Goal: Task Accomplishment & Management: Manage account settings

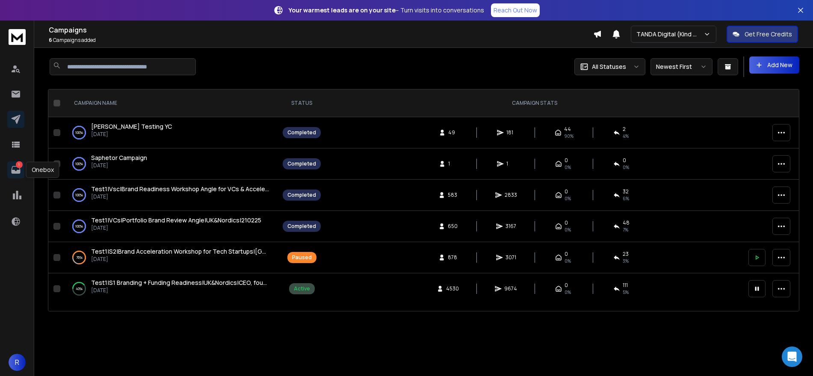
click at [12, 168] on icon at bounding box center [16, 170] width 10 height 10
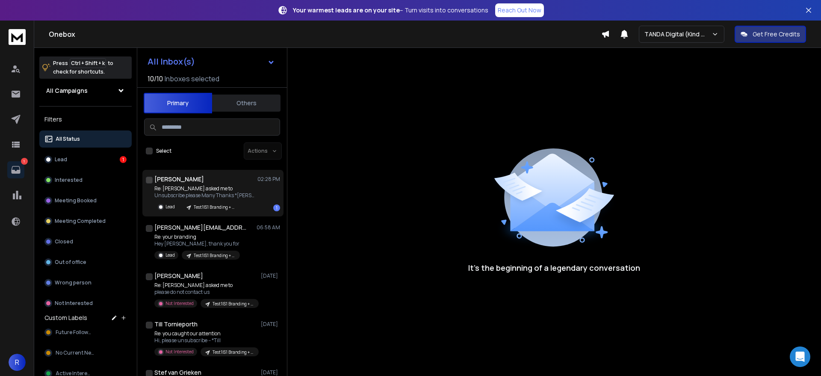
click at [221, 181] on div "Adam Luxford 02:28 PM" at bounding box center [217, 179] width 126 height 9
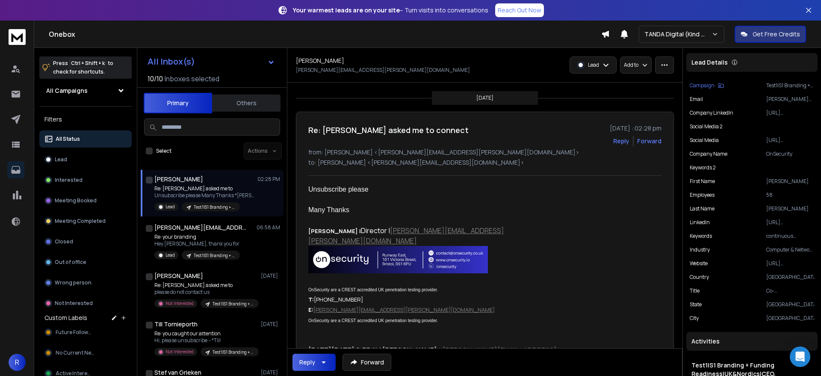
click at [599, 65] on p "Lead" at bounding box center [593, 65] width 11 height 7
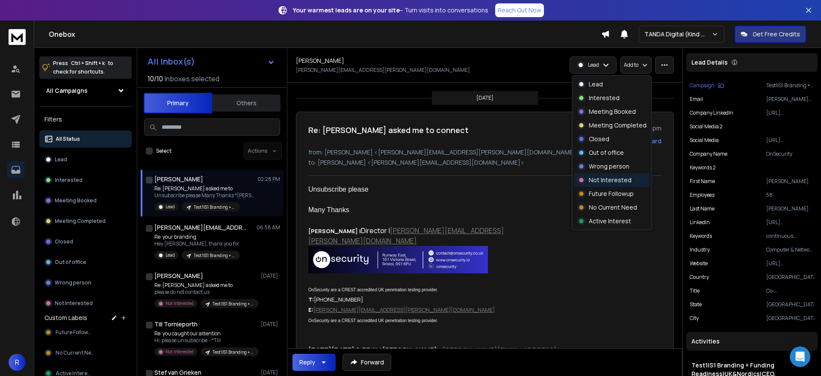
click at [607, 183] on p "Not Interested" at bounding box center [610, 180] width 43 height 9
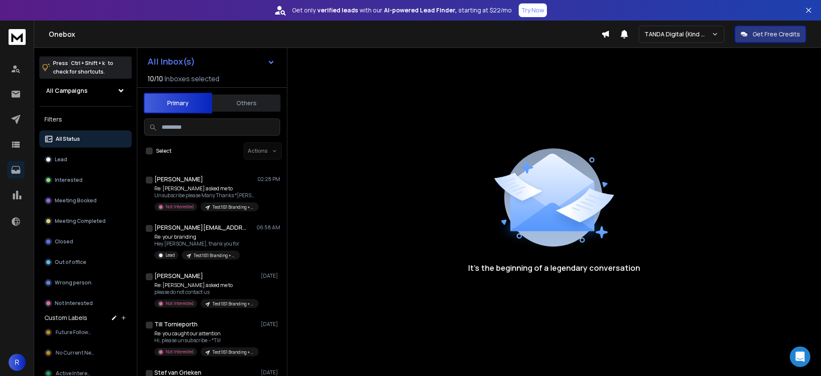
click at [413, 35] on h1 "Onebox" at bounding box center [325, 34] width 552 height 10
click at [0, 324] on div "R" at bounding box center [17, 200] width 34 height 359
